Goal: Task Accomplishment & Management: Manage account settings

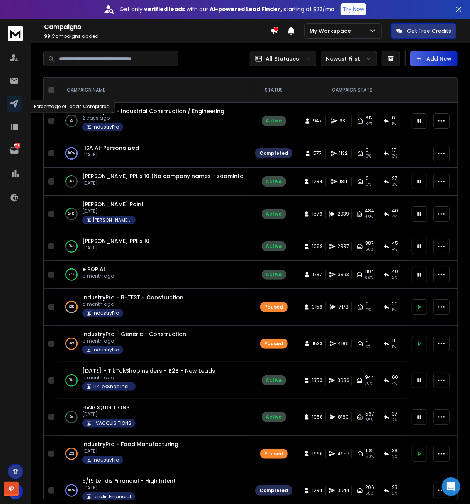
click at [125, 112] on span "IndustryPro - Industrial Construction / Engineering" at bounding box center [153, 111] width 142 height 8
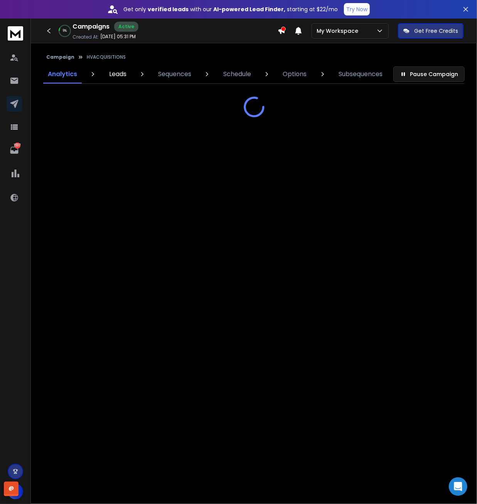
click at [121, 76] on p "Leads" at bounding box center [117, 73] width 17 height 9
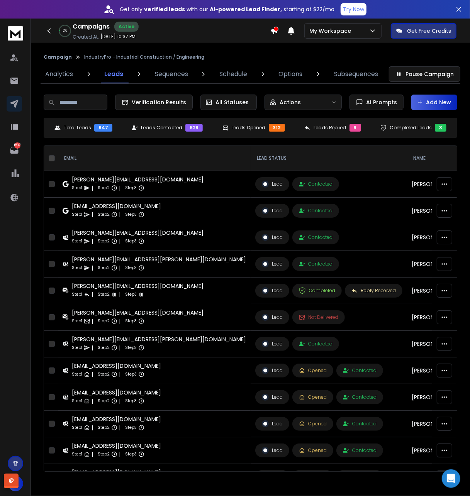
click at [436, 100] on button "Add New" at bounding box center [434, 102] width 46 height 15
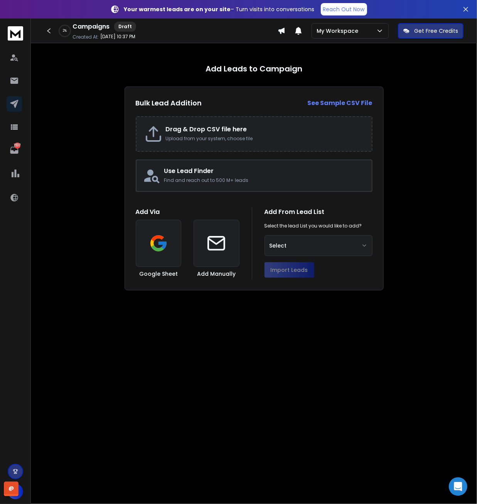
click at [218, 126] on h2 "Drag & Drop CSV file here" at bounding box center [265, 129] width 198 height 9
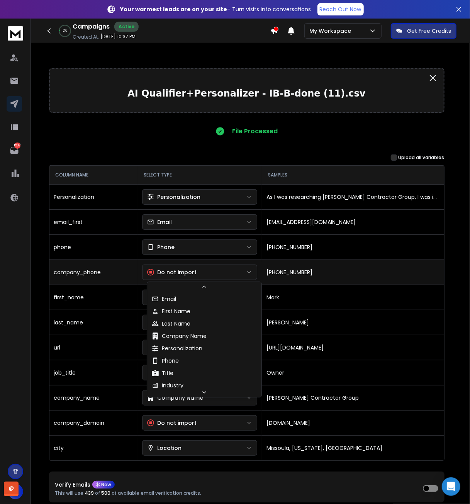
click at [201, 274] on button "Do not import" at bounding box center [199, 271] width 115 height 15
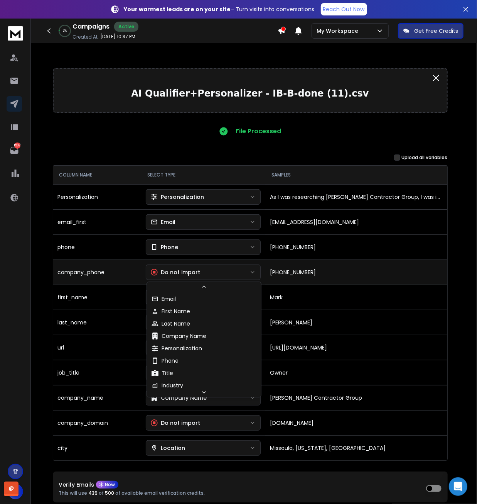
scroll to position [78, 0]
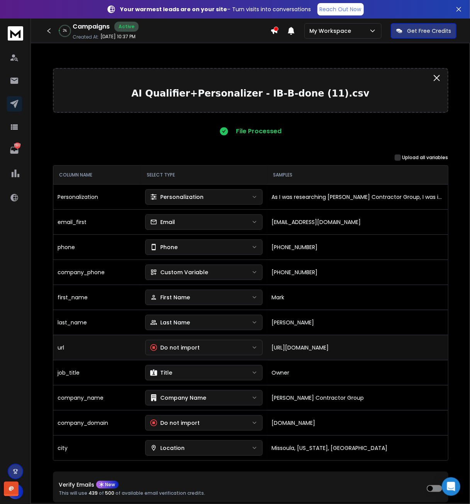
click at [183, 352] on button "Do not import" at bounding box center [203, 347] width 117 height 15
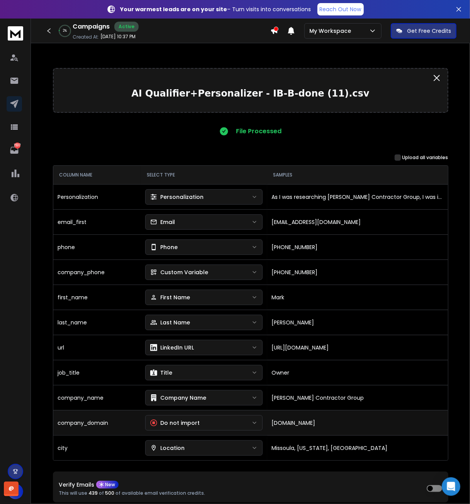
click at [203, 425] on button "Do not import" at bounding box center [203, 422] width 117 height 15
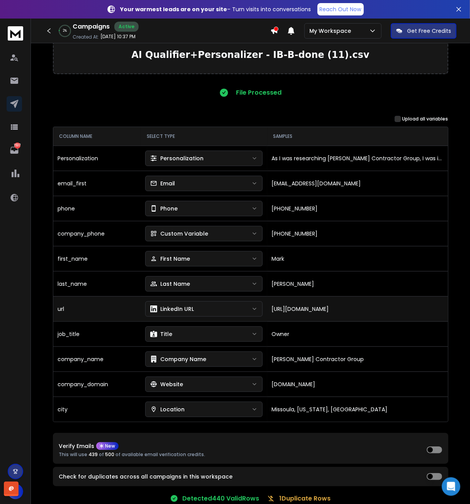
scroll to position [74, 0]
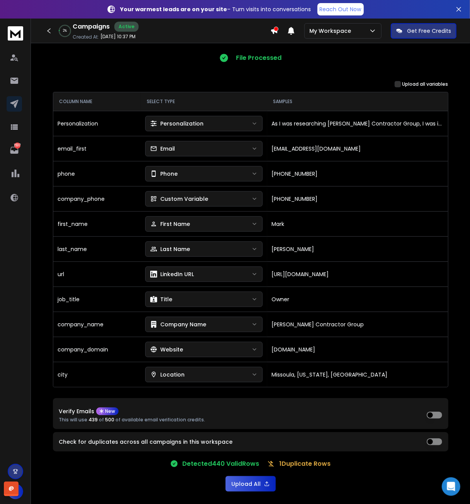
click at [246, 486] on button "Upload All" at bounding box center [250, 483] width 50 height 15
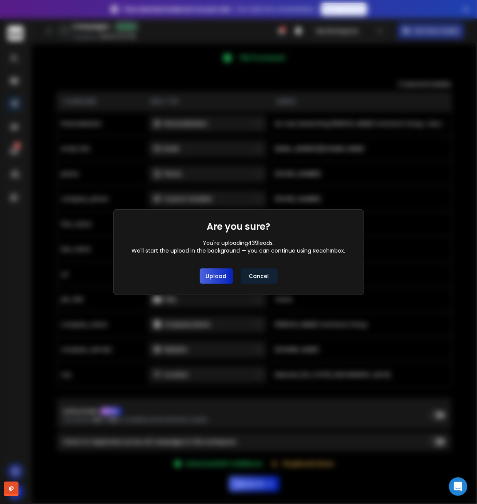
click at [210, 277] on button "Upload" at bounding box center [216, 275] width 33 height 15
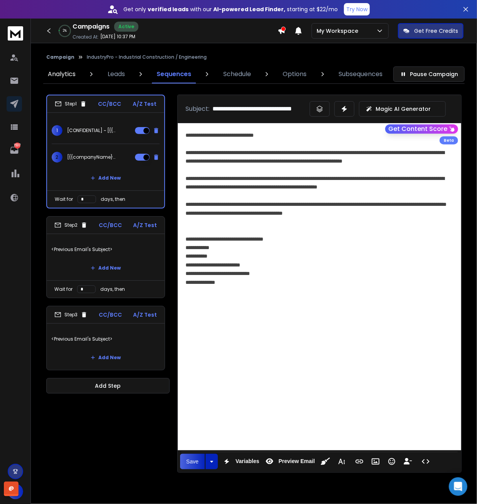
click at [69, 74] on p "Analytics" at bounding box center [62, 73] width 28 height 9
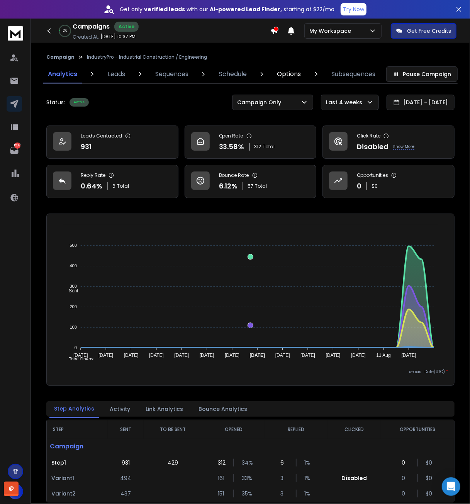
click at [300, 73] on p "Options" at bounding box center [289, 73] width 24 height 9
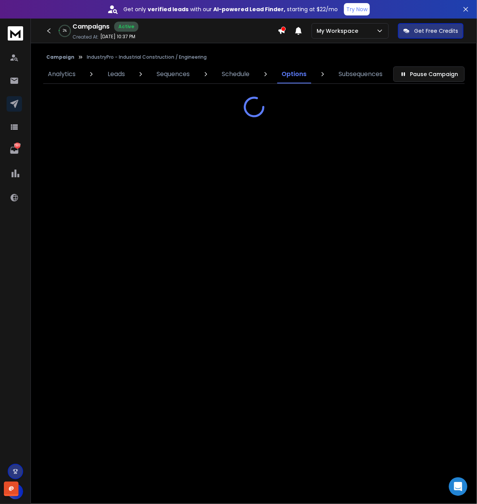
select select "**********"
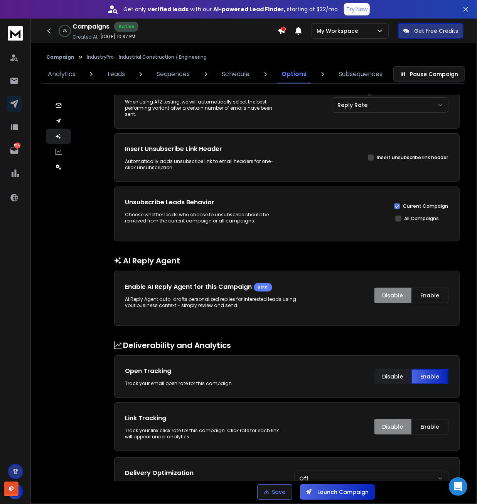
scroll to position [635, 0]
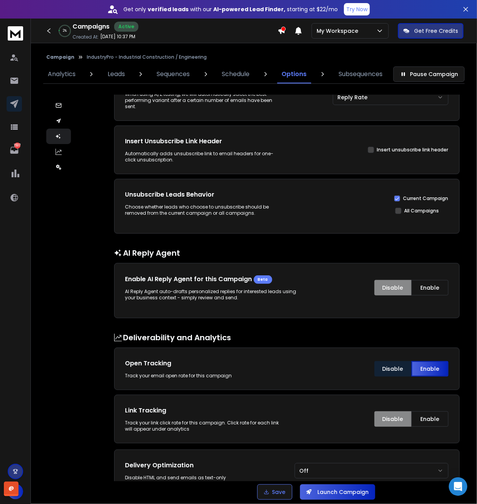
click at [381, 370] on button "Disable" at bounding box center [393, 368] width 37 height 15
click at [271, 496] on button "Save" at bounding box center [274, 491] width 35 height 15
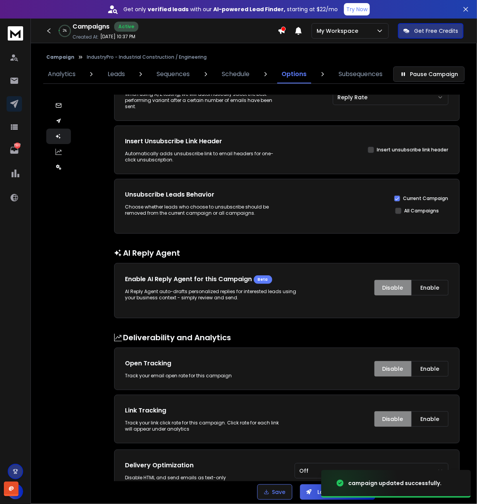
click at [19, 111] on link at bounding box center [14, 103] width 15 height 15
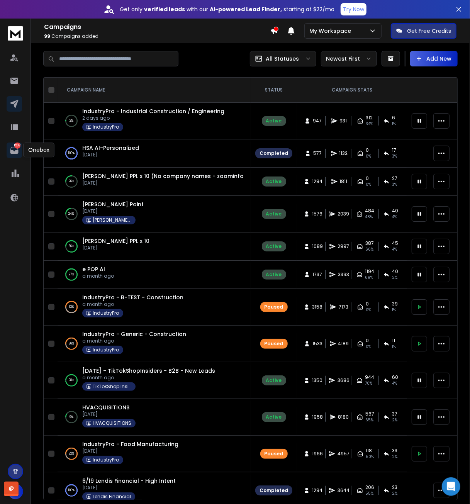
click at [16, 147] on p "1537" at bounding box center [17, 145] width 6 height 6
